Goal: Check status: Check status

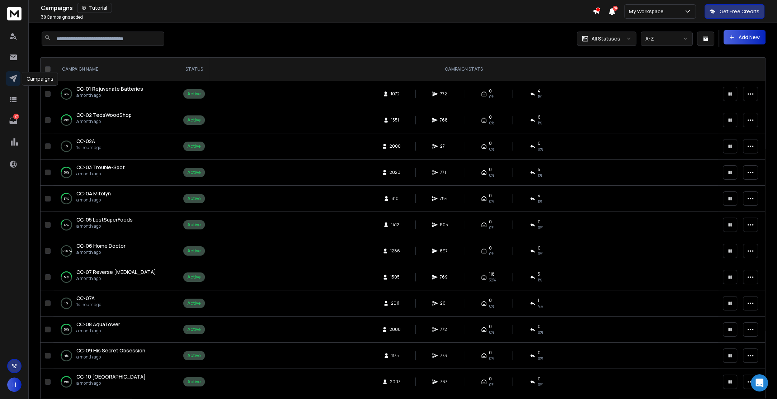
click at [94, 89] on span "CC-01 Rejuvenate Batteries" at bounding box center [109, 88] width 67 height 7
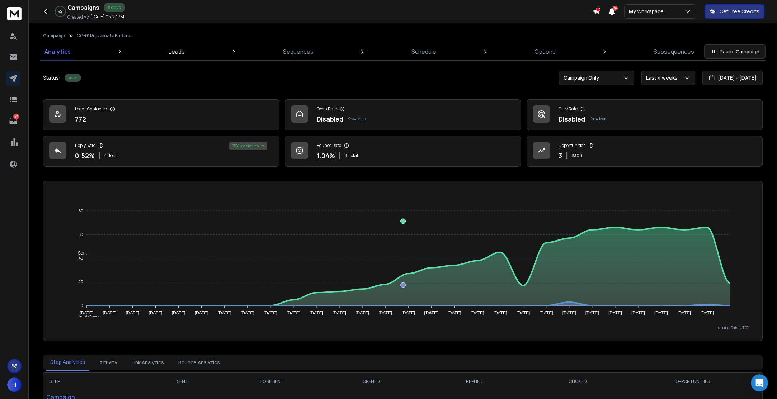
click at [177, 52] on p "Leads" at bounding box center [177, 51] width 16 height 9
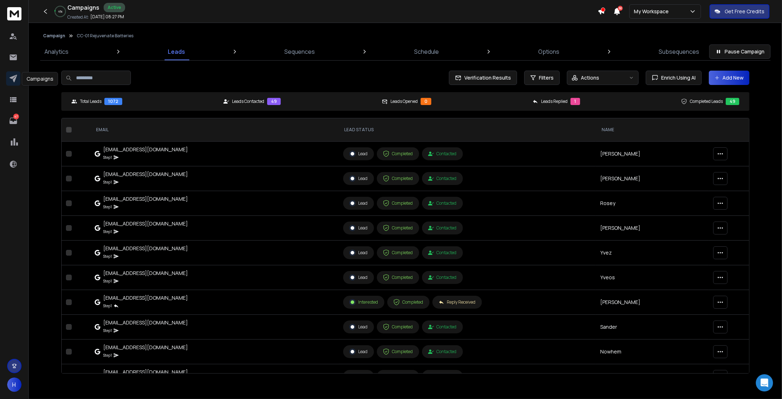
click at [14, 77] on icon at bounding box center [13, 78] width 9 height 9
